Goal: Navigation & Orientation: Find specific page/section

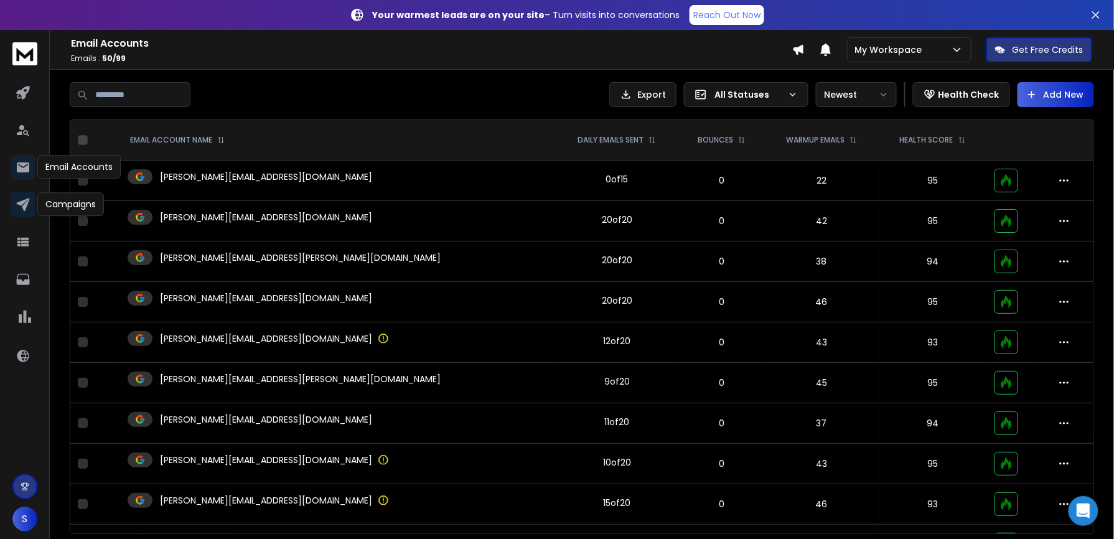
click at [30, 199] on icon at bounding box center [23, 204] width 15 height 15
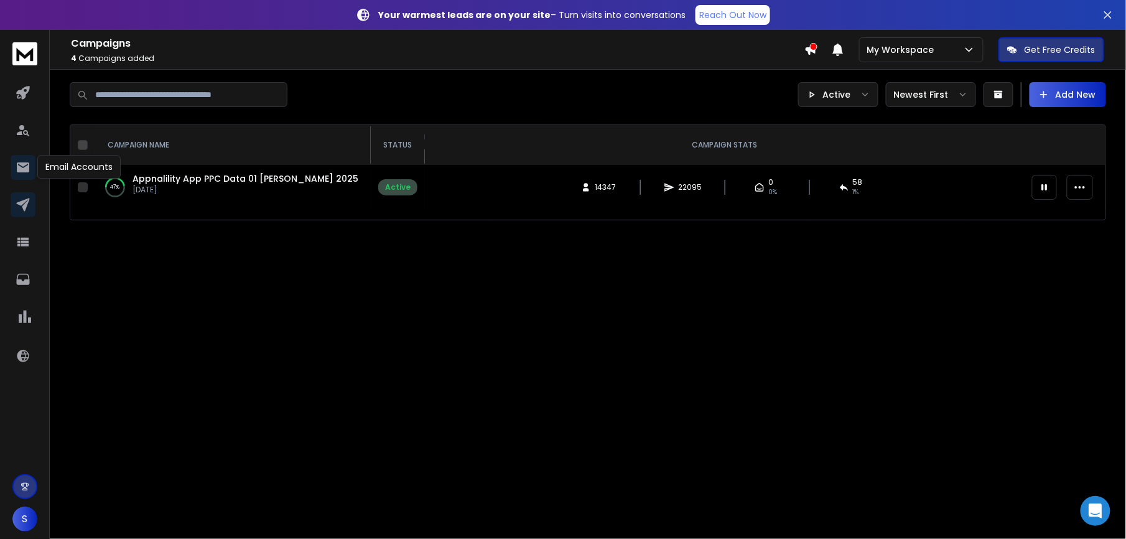
click at [18, 167] on icon at bounding box center [23, 167] width 12 height 10
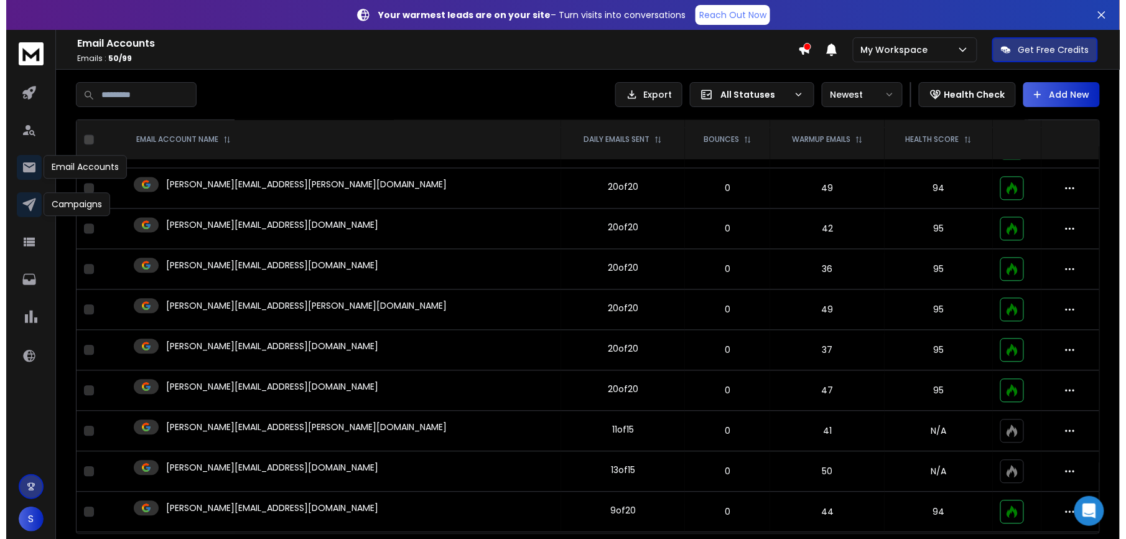
scroll to position [912, 0]
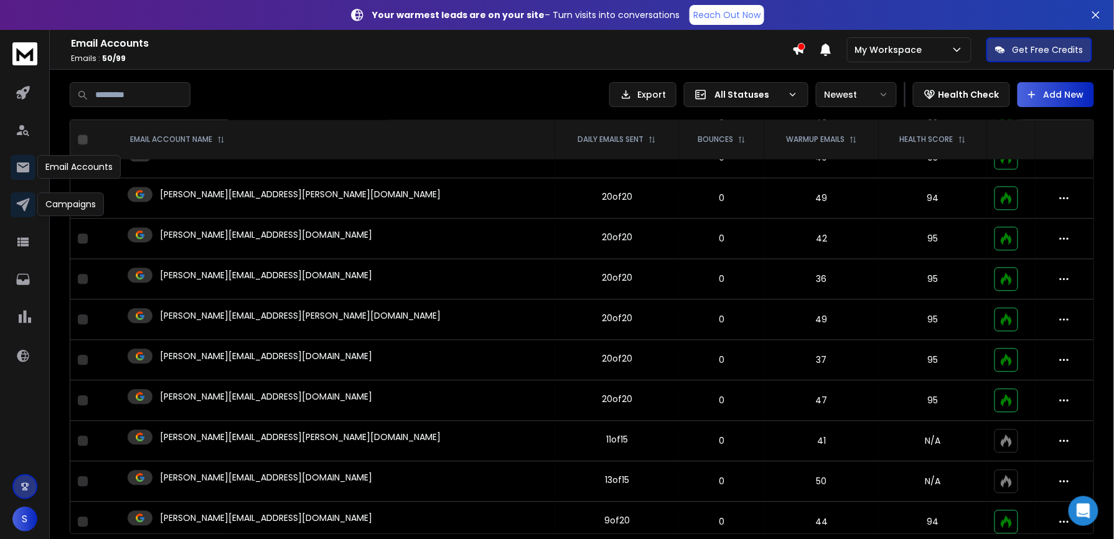
click at [22, 197] on icon at bounding box center [23, 204] width 15 height 15
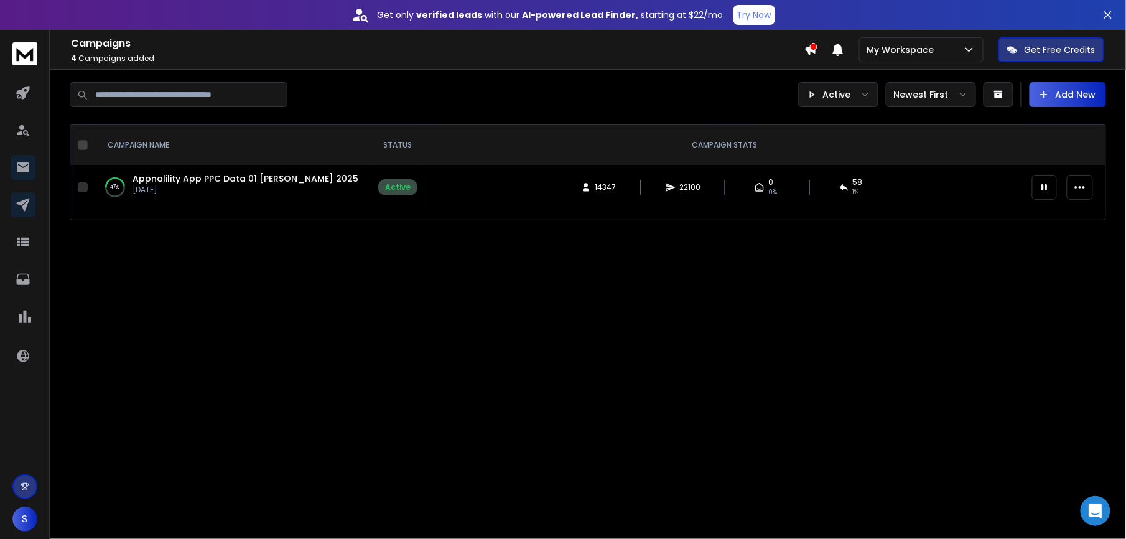
click at [29, 165] on icon at bounding box center [23, 167] width 15 height 15
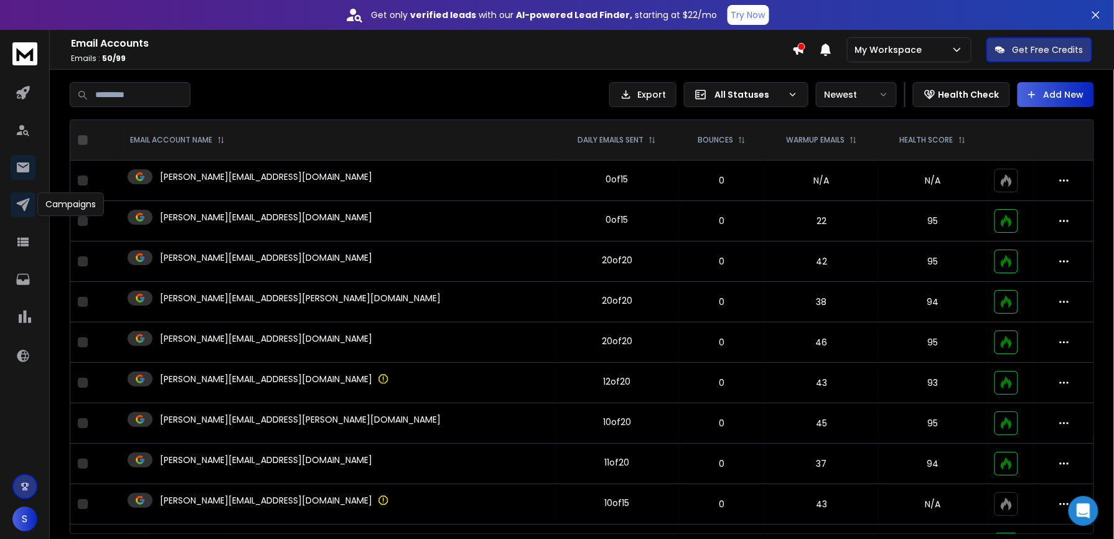
click at [21, 205] on icon at bounding box center [22, 204] width 13 height 13
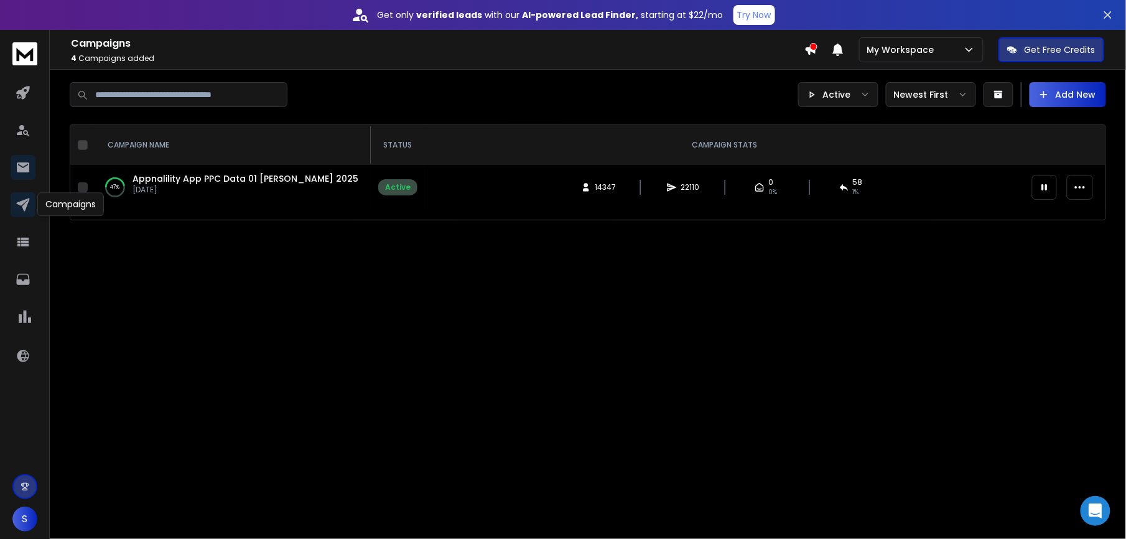
click at [16, 174] on icon at bounding box center [23, 167] width 15 height 15
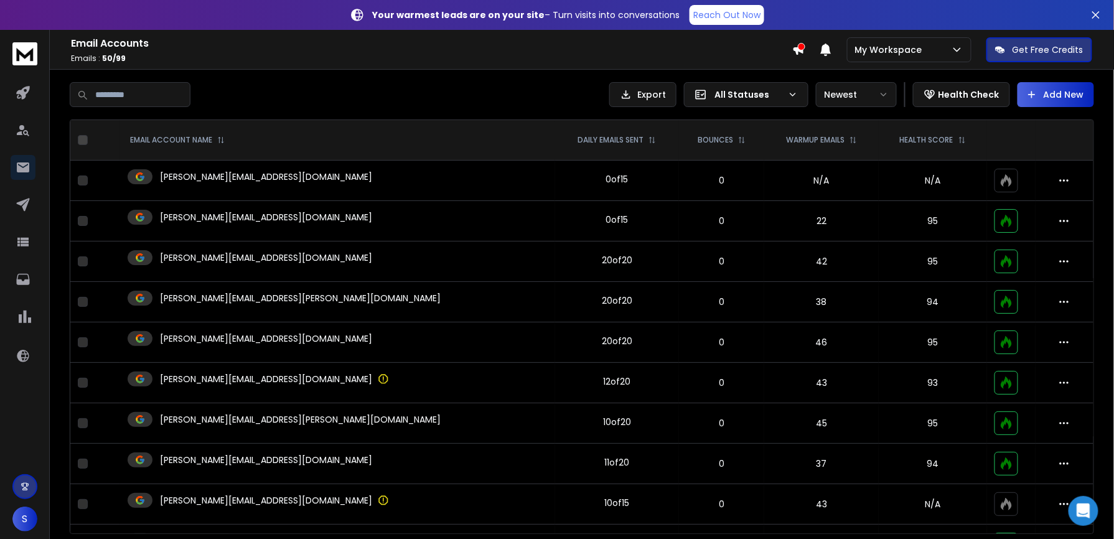
click at [798, 95] on icon at bounding box center [793, 95] width 10 height 10
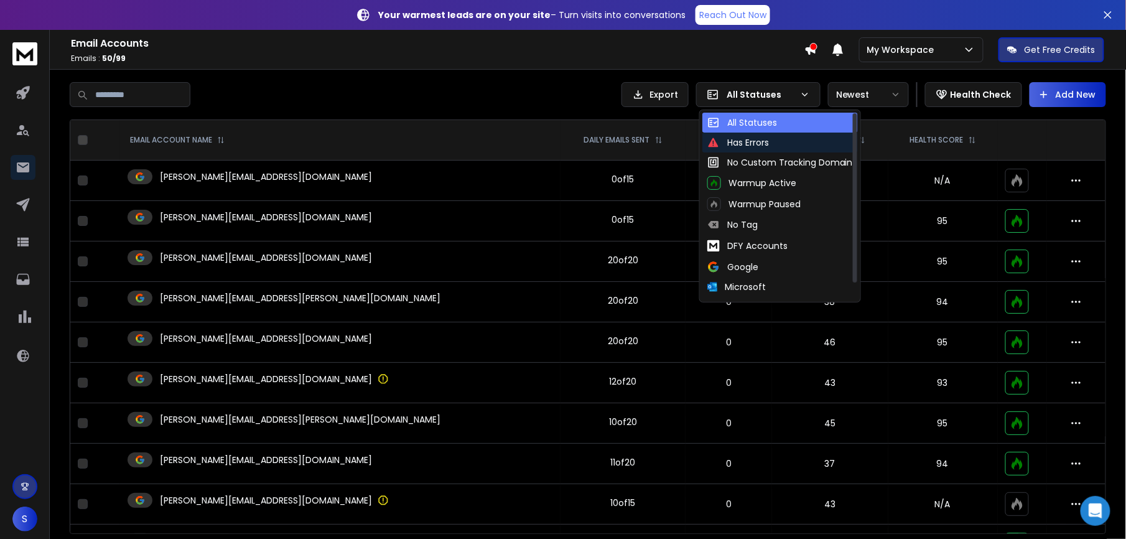
click at [767, 137] on div "Has Errors" at bounding box center [738, 142] width 62 height 12
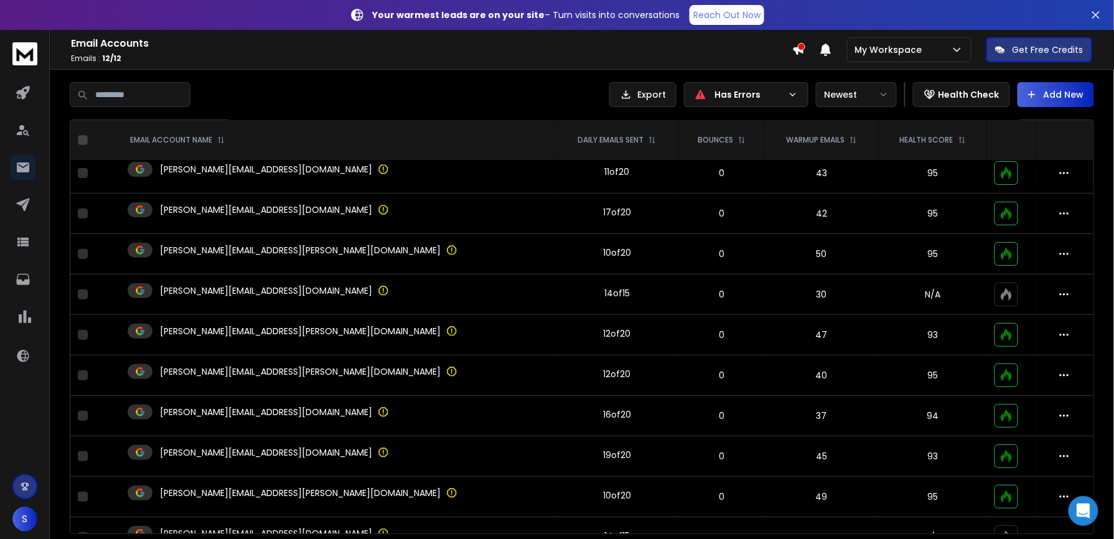
scroll to position [124, 0]
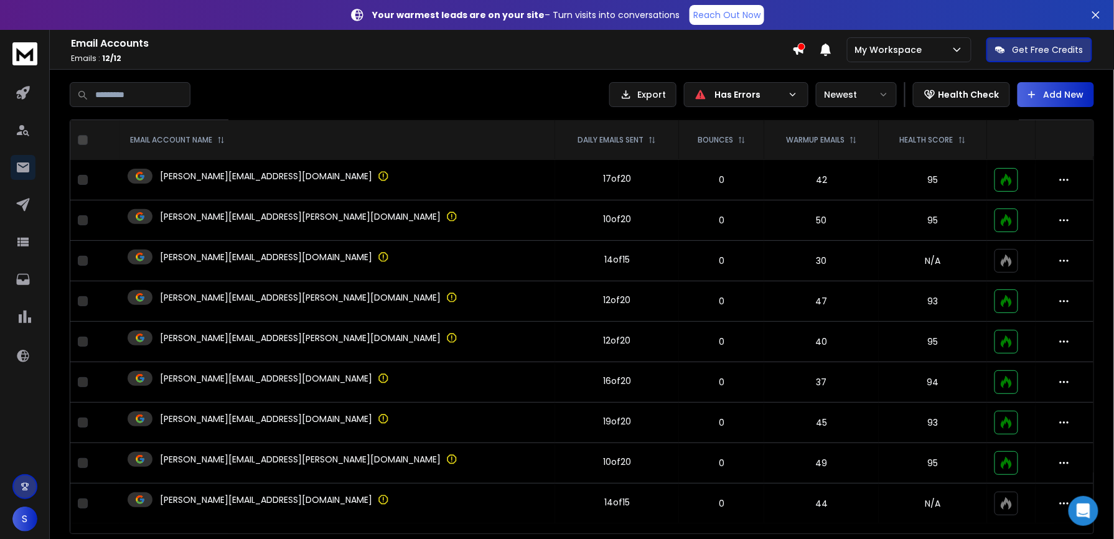
click at [198, 499] on p "s.nelson@appnalitytech.online" at bounding box center [266, 499] width 212 height 12
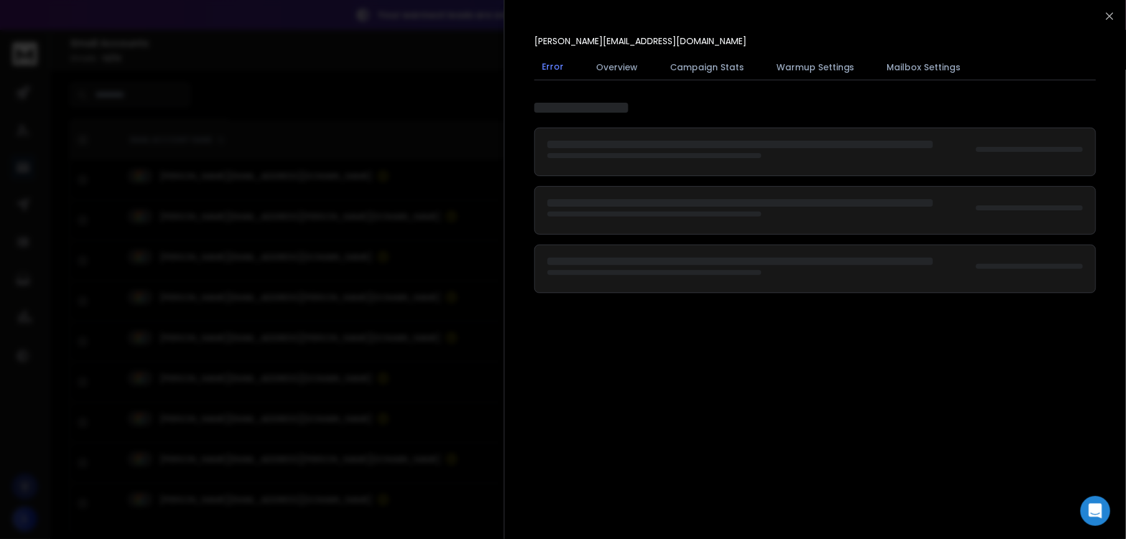
click at [430, 53] on div at bounding box center [563, 269] width 1126 height 539
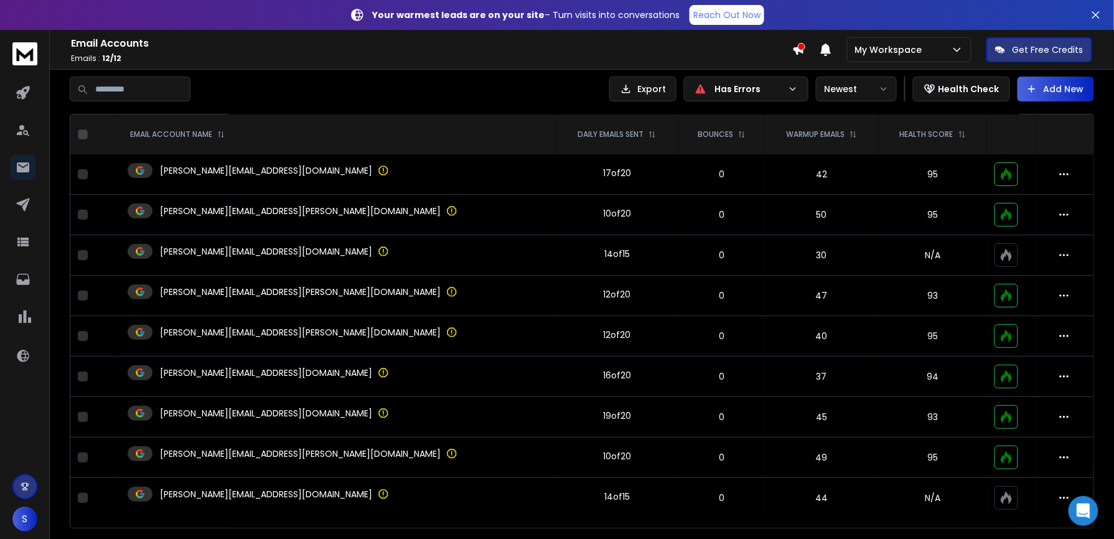
scroll to position [7, 0]
